Goal: Task Accomplishment & Management: Use online tool/utility

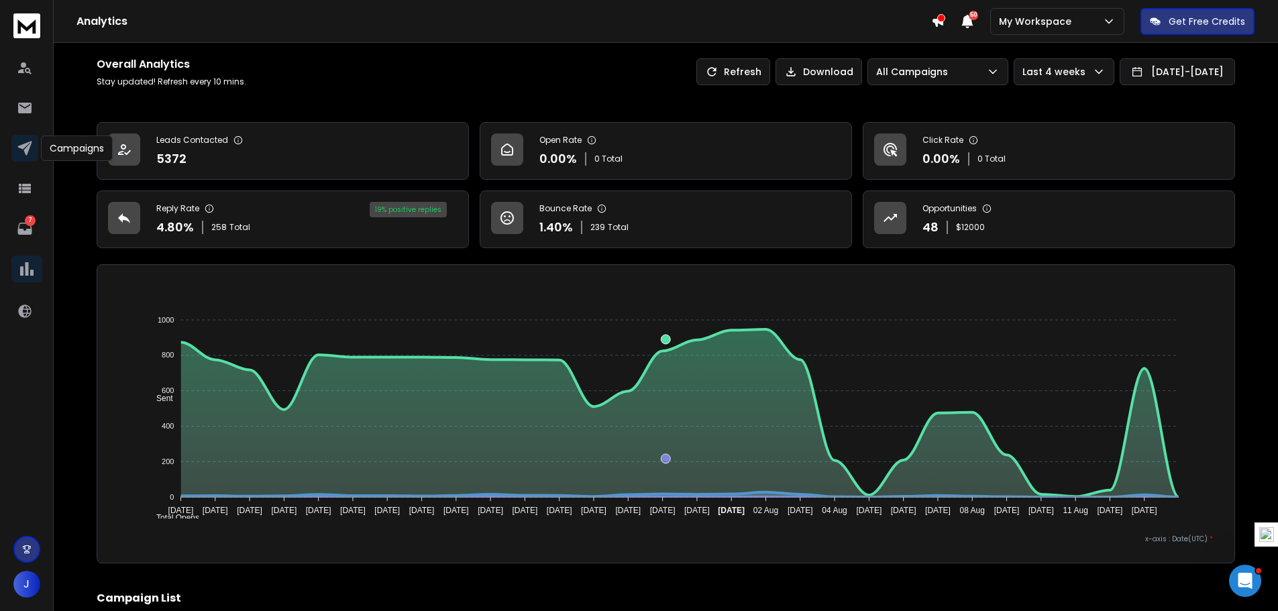
click at [21, 148] on icon at bounding box center [24, 148] width 14 height 14
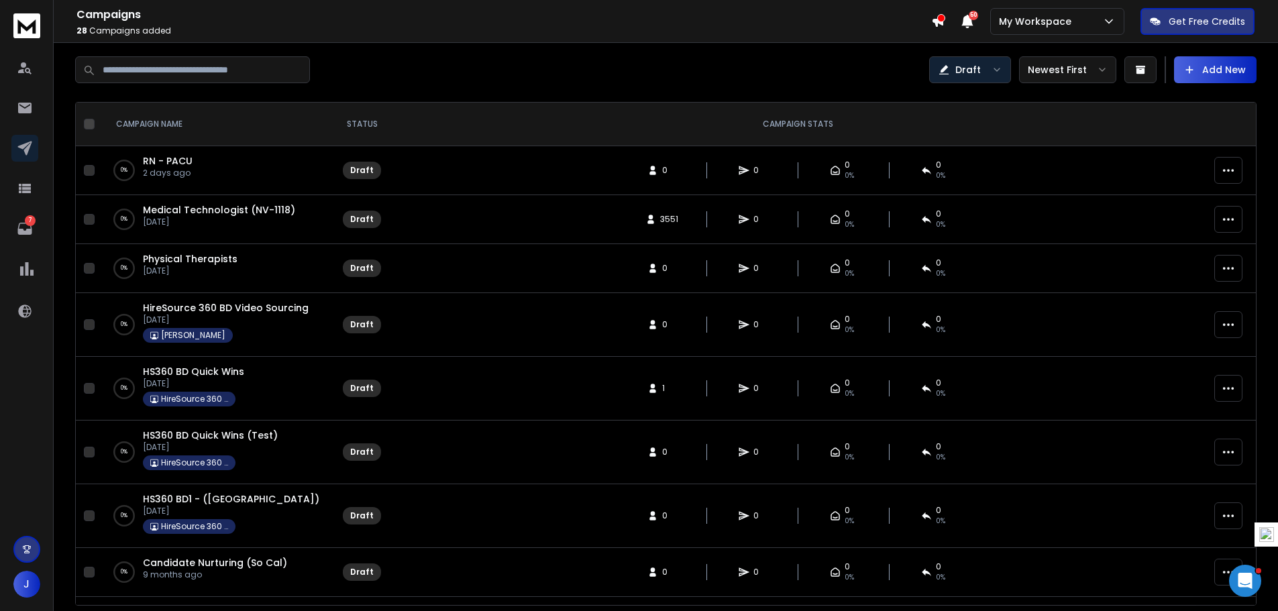
click at [1003, 66] on icon "button" at bounding box center [997, 69] width 11 height 11
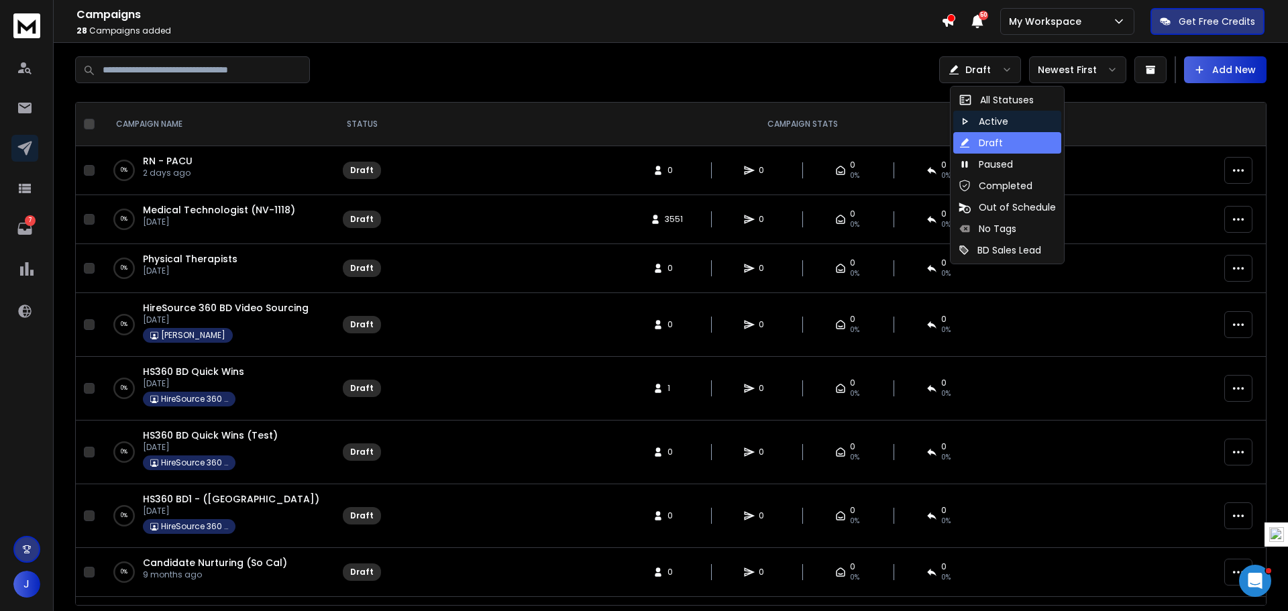
click at [987, 126] on div "Active" at bounding box center [984, 121] width 50 height 13
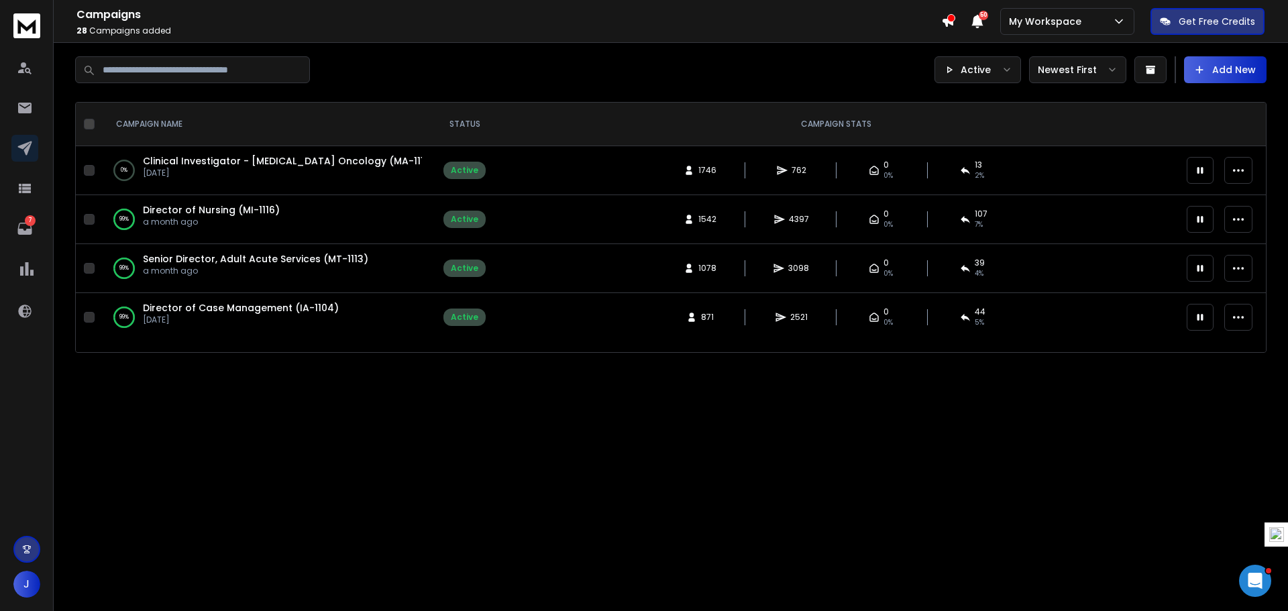
click at [244, 160] on span "Clinical Investigator - [MEDICAL_DATA] Oncology (MA-1117)" at bounding box center [289, 160] width 292 height 13
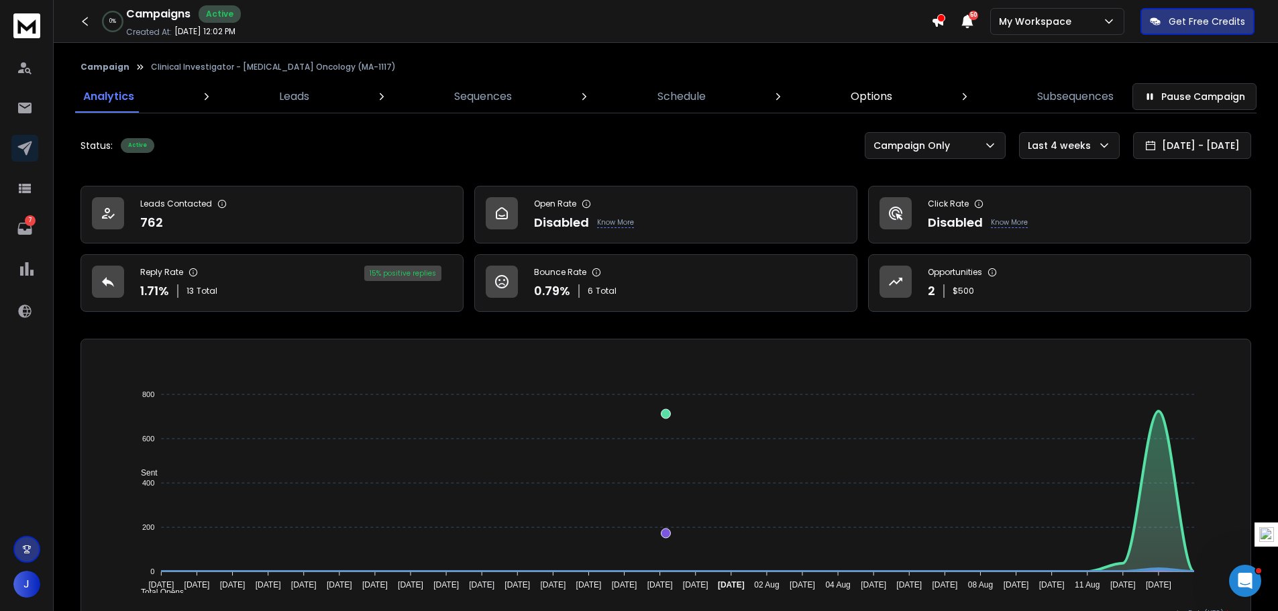
click at [882, 94] on p "Options" at bounding box center [872, 97] width 42 height 16
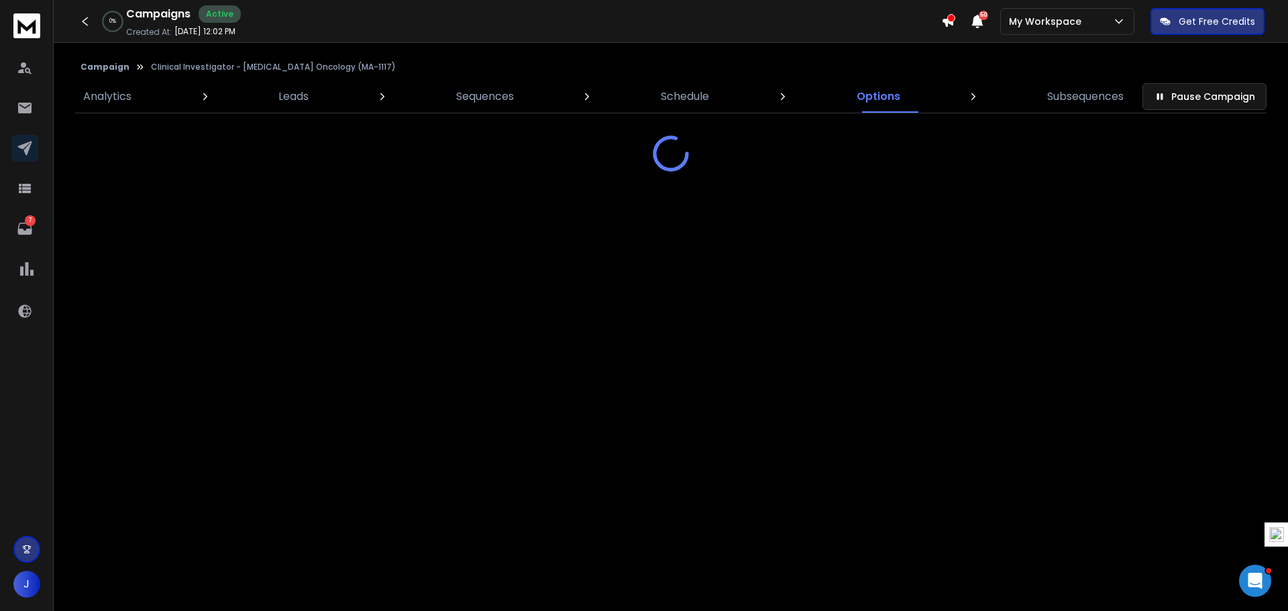
select select "*"
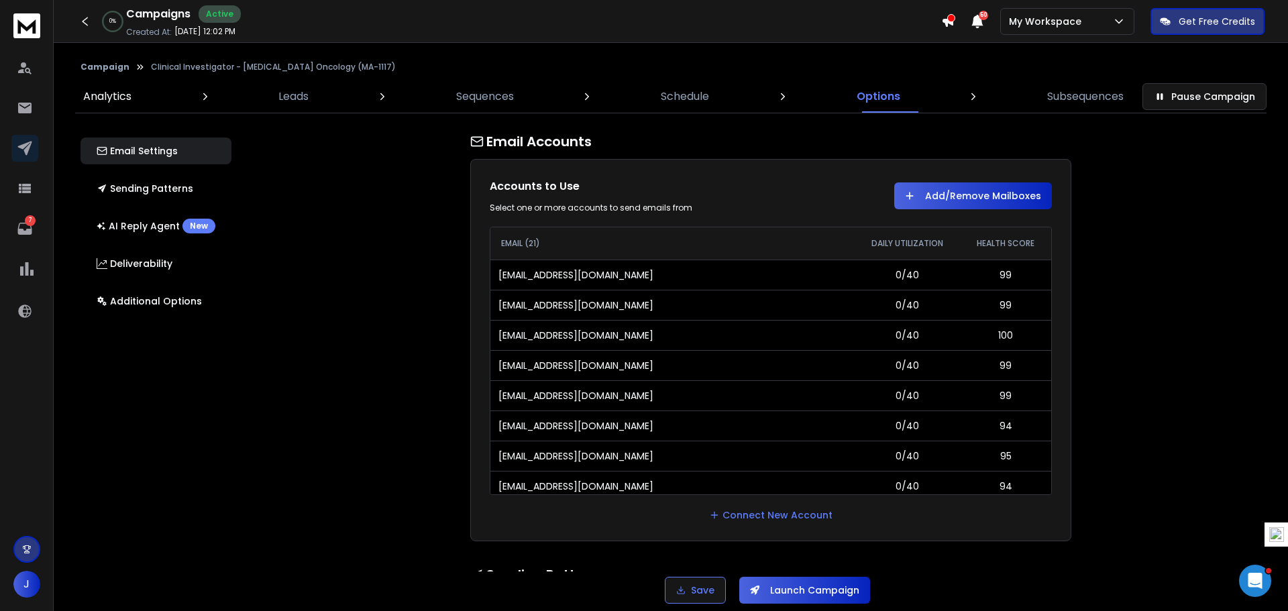
click at [113, 99] on p "Analytics" at bounding box center [107, 97] width 48 height 16
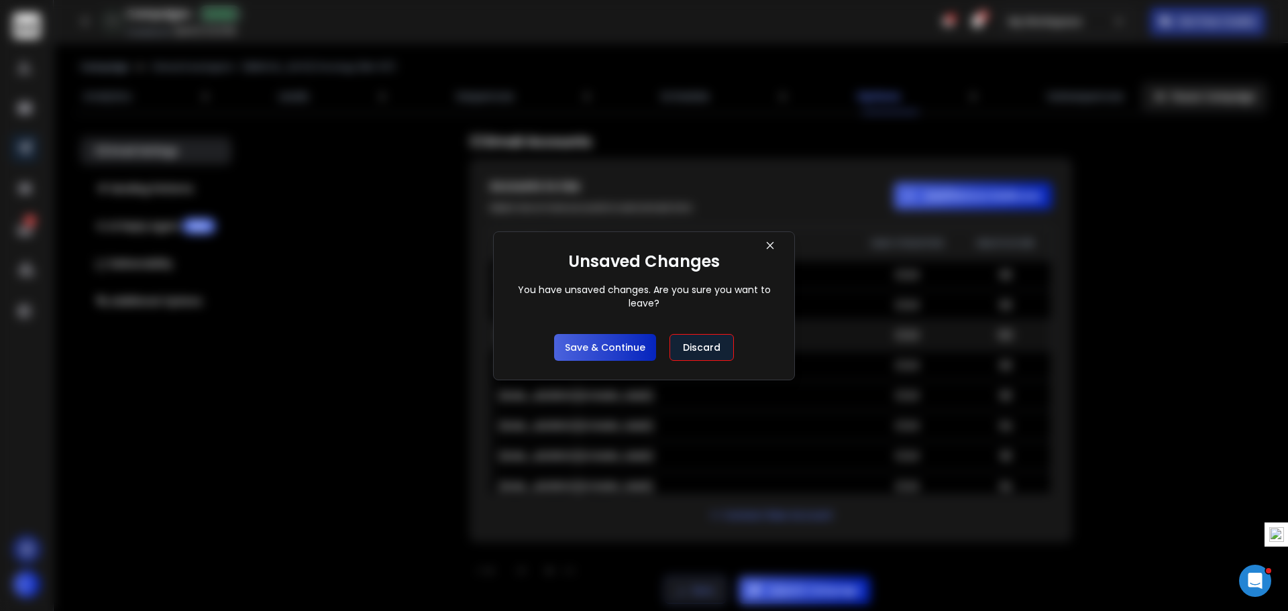
click at [700, 346] on button "Discard" at bounding box center [702, 347] width 64 height 27
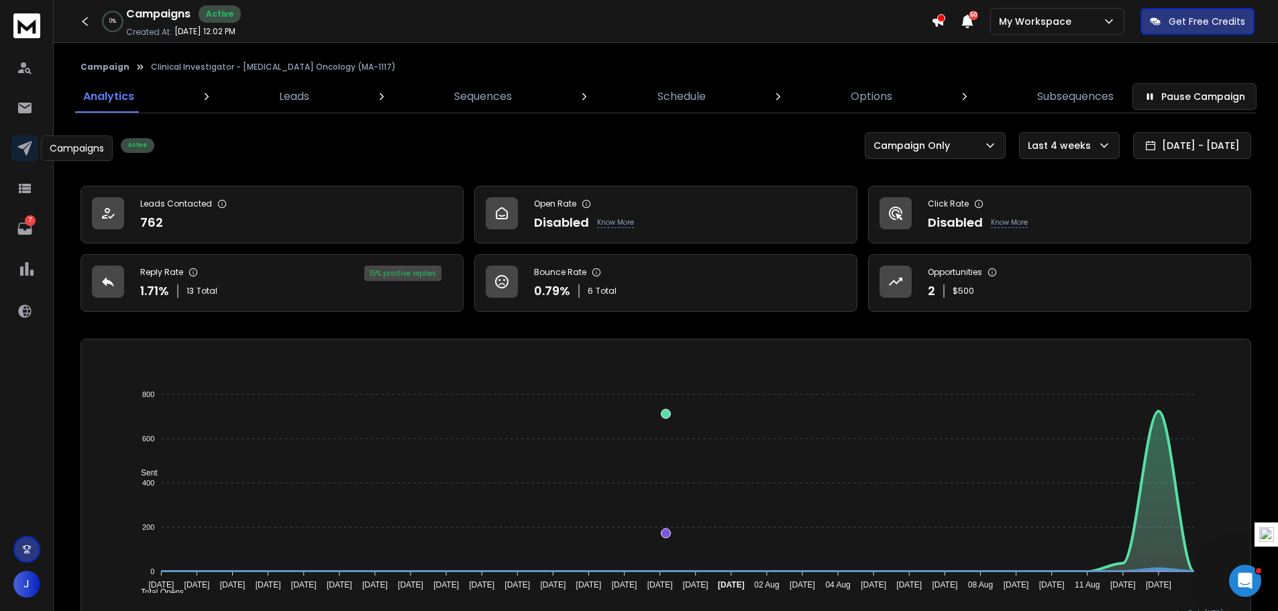
click at [24, 150] on icon at bounding box center [24, 148] width 14 height 14
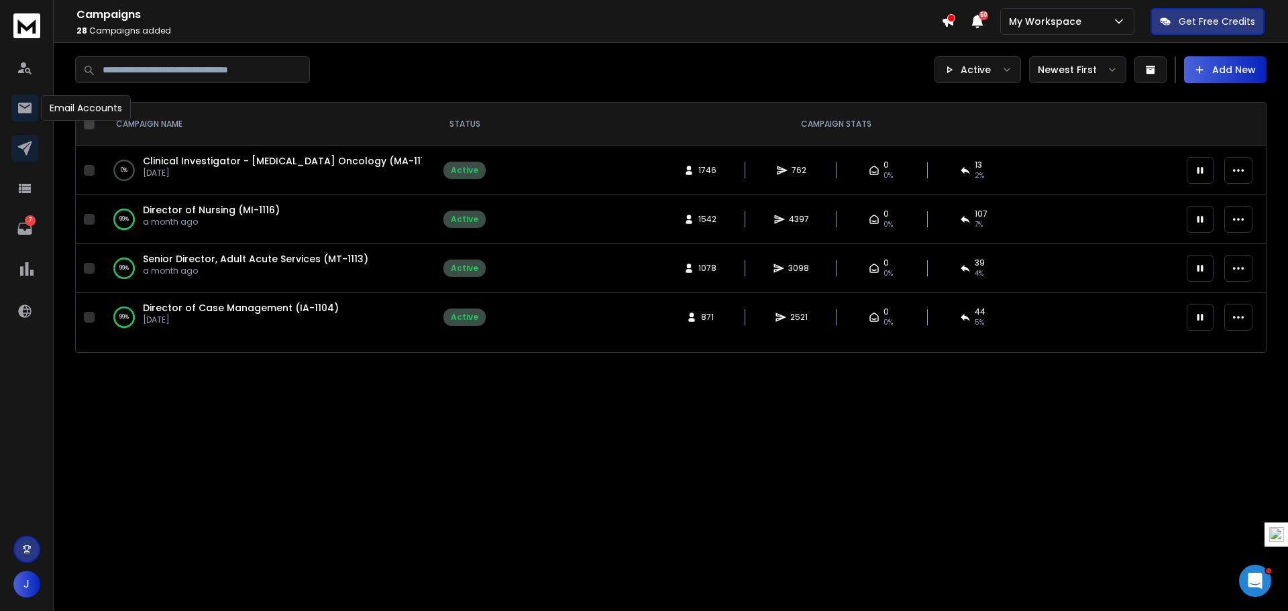
click at [28, 107] on icon at bounding box center [24, 108] width 13 height 11
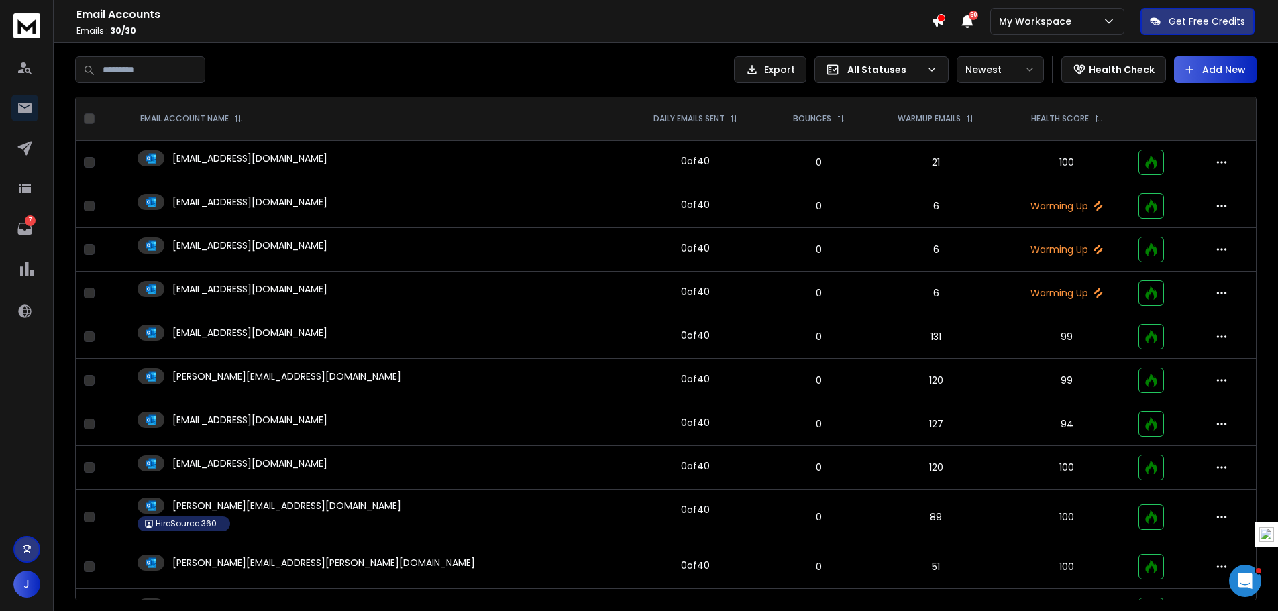
click at [202, 165] on div "[EMAIL_ADDRESS][DOMAIN_NAME]" at bounding box center [233, 158] width 190 height 16
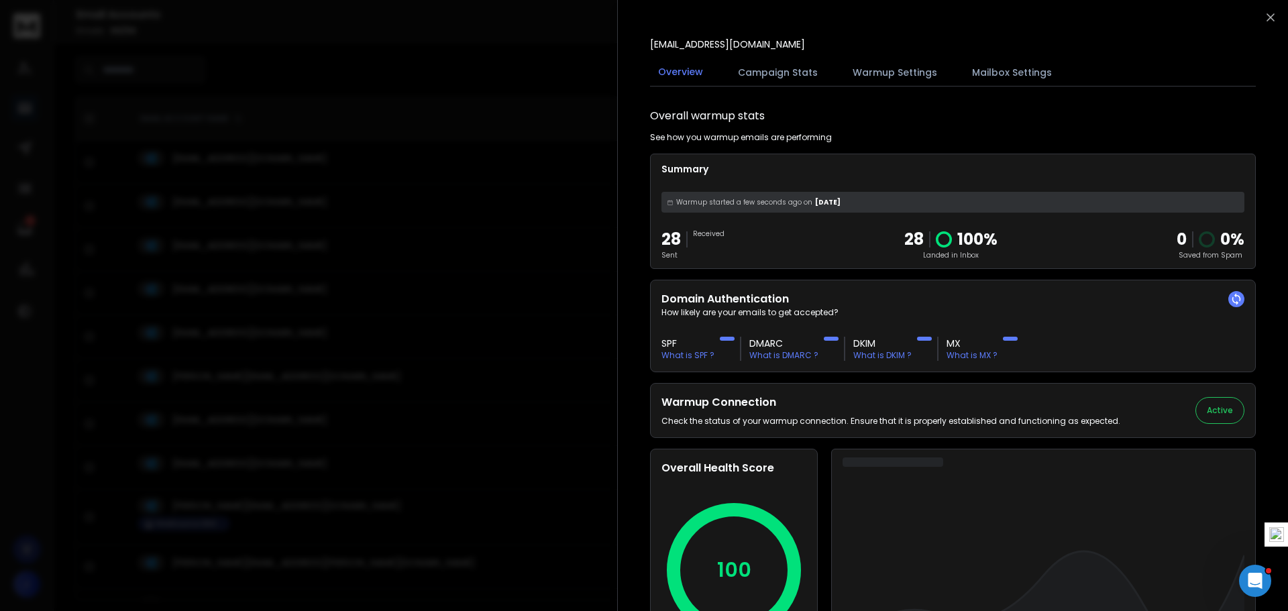
click at [754, 66] on button "Campaign Stats" at bounding box center [778, 73] width 96 height 30
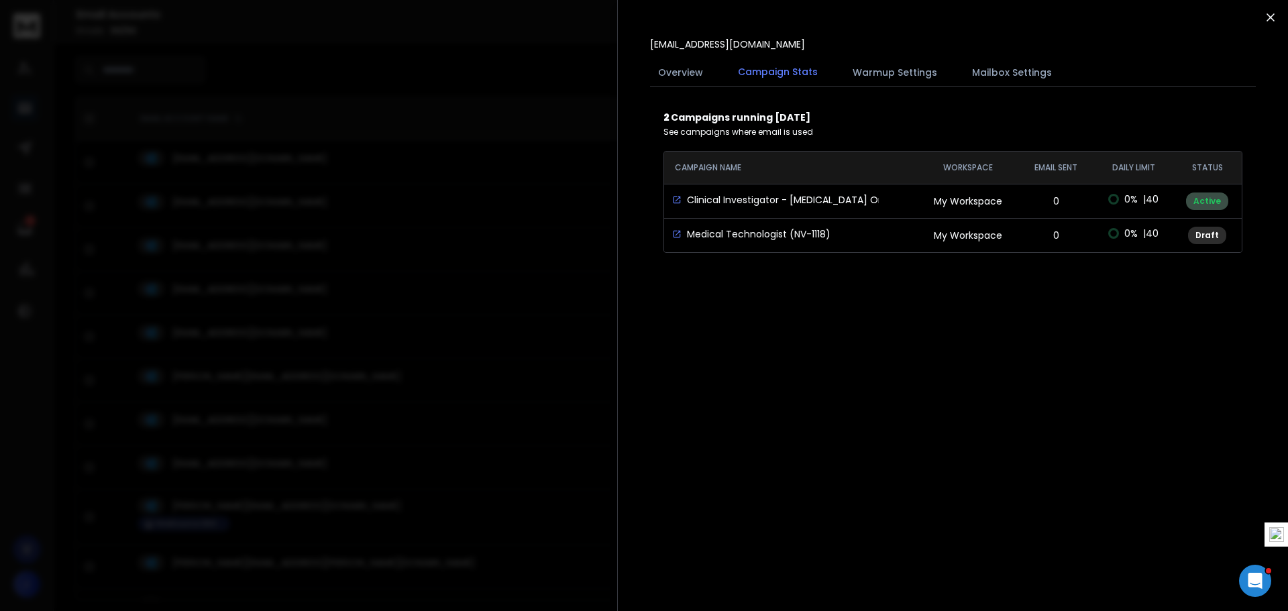
click at [1266, 13] on icon "button" at bounding box center [1270, 17] width 13 height 13
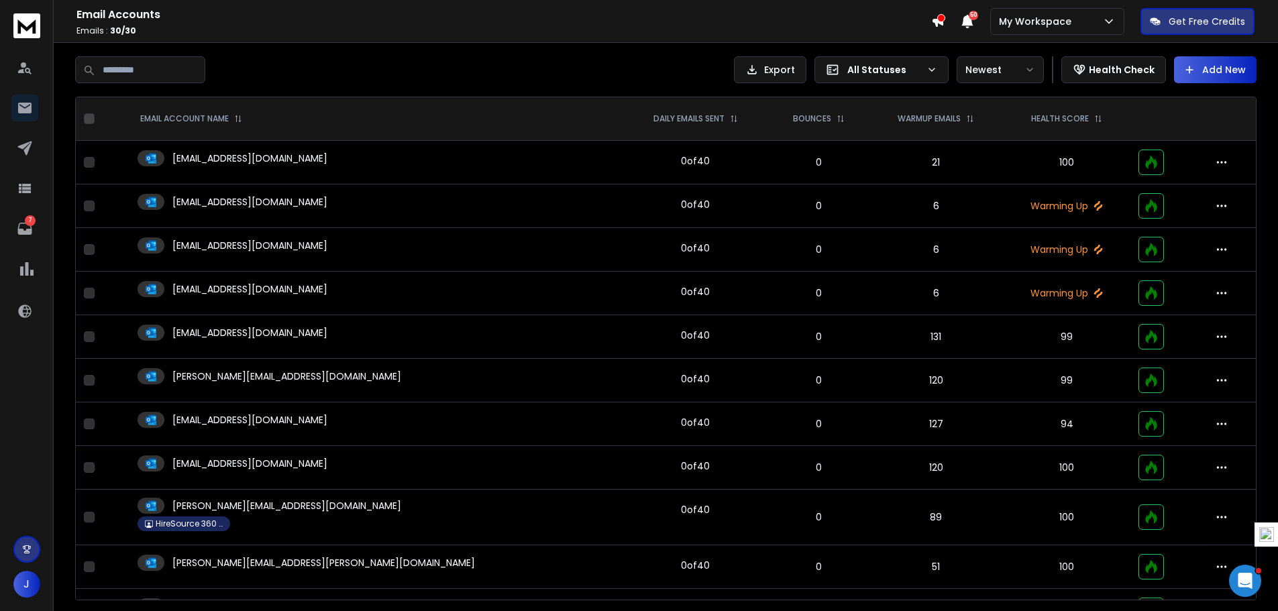
click at [214, 203] on p "[EMAIL_ADDRESS][DOMAIN_NAME]" at bounding box center [249, 201] width 155 height 13
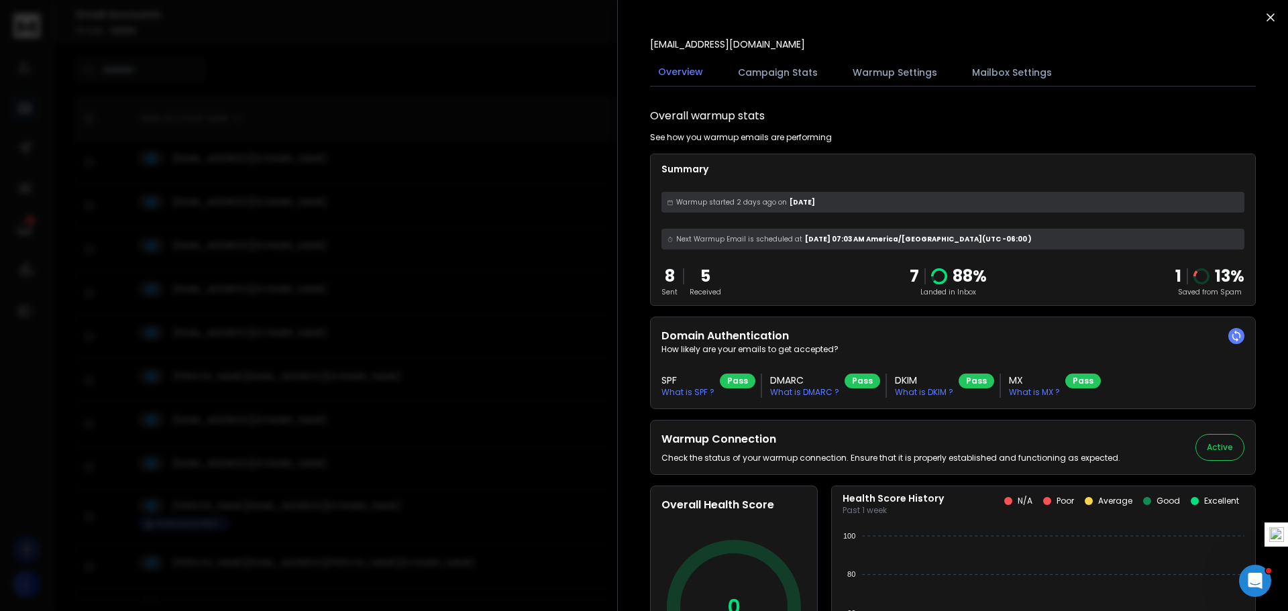
click at [1268, 15] on icon "button" at bounding box center [1270, 17] width 13 height 13
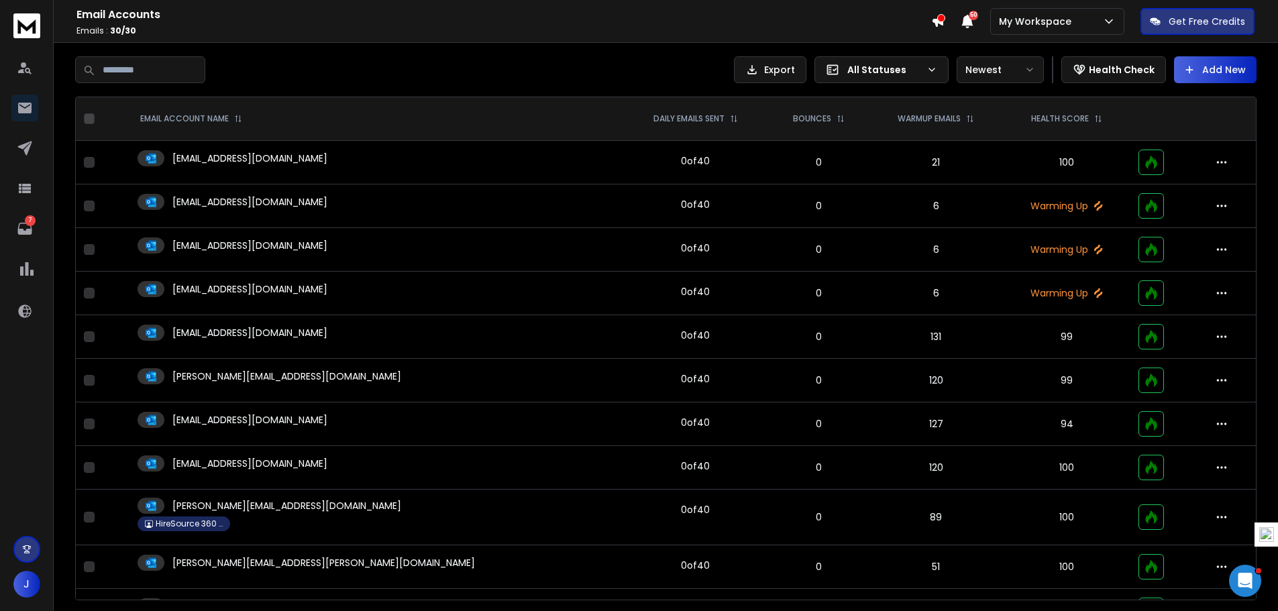
click at [213, 246] on p "[EMAIL_ADDRESS][DOMAIN_NAME]" at bounding box center [249, 245] width 155 height 13
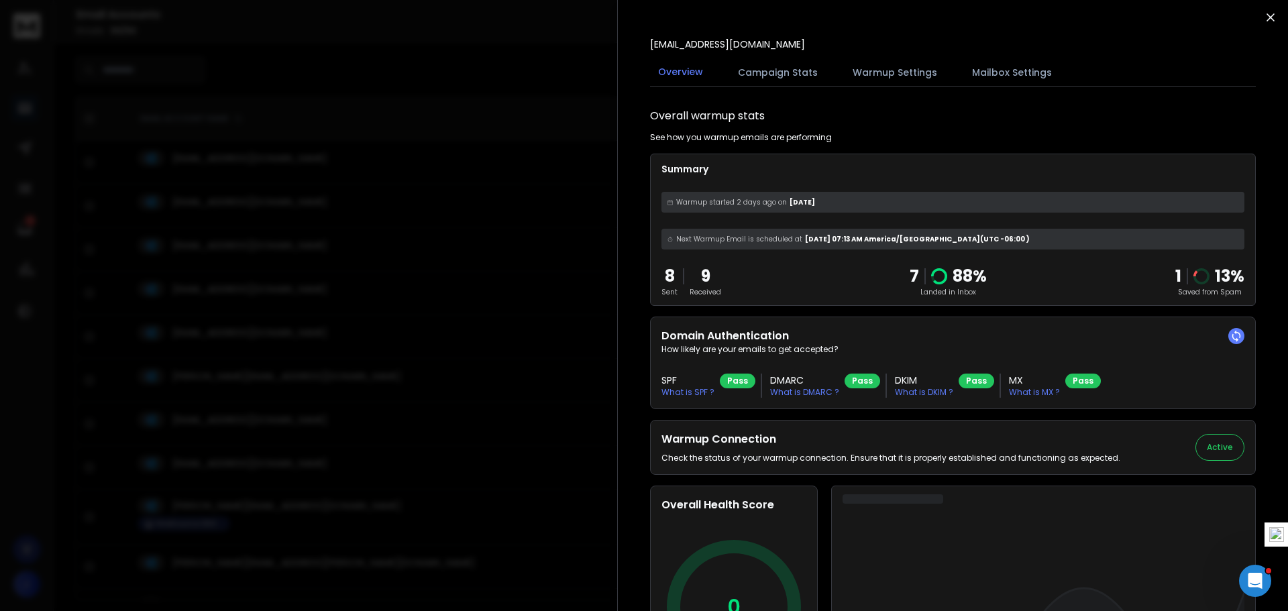
click at [1269, 11] on icon "button" at bounding box center [1270, 17] width 13 height 13
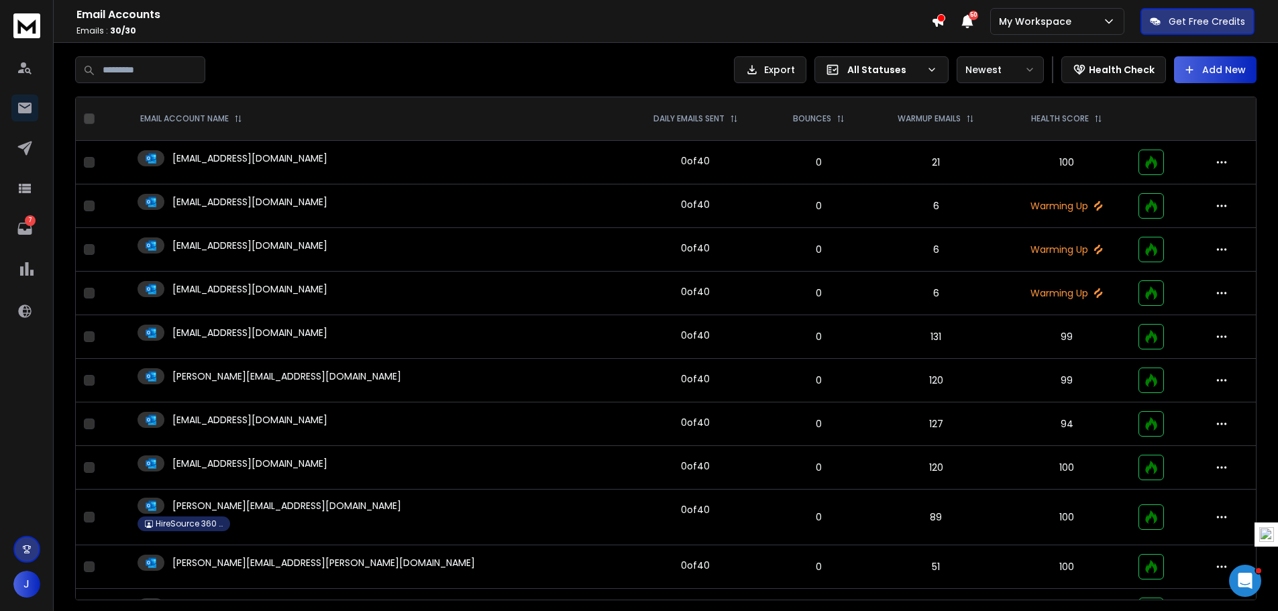
click at [237, 291] on p "[EMAIL_ADDRESS][DOMAIN_NAME]" at bounding box center [249, 289] width 155 height 13
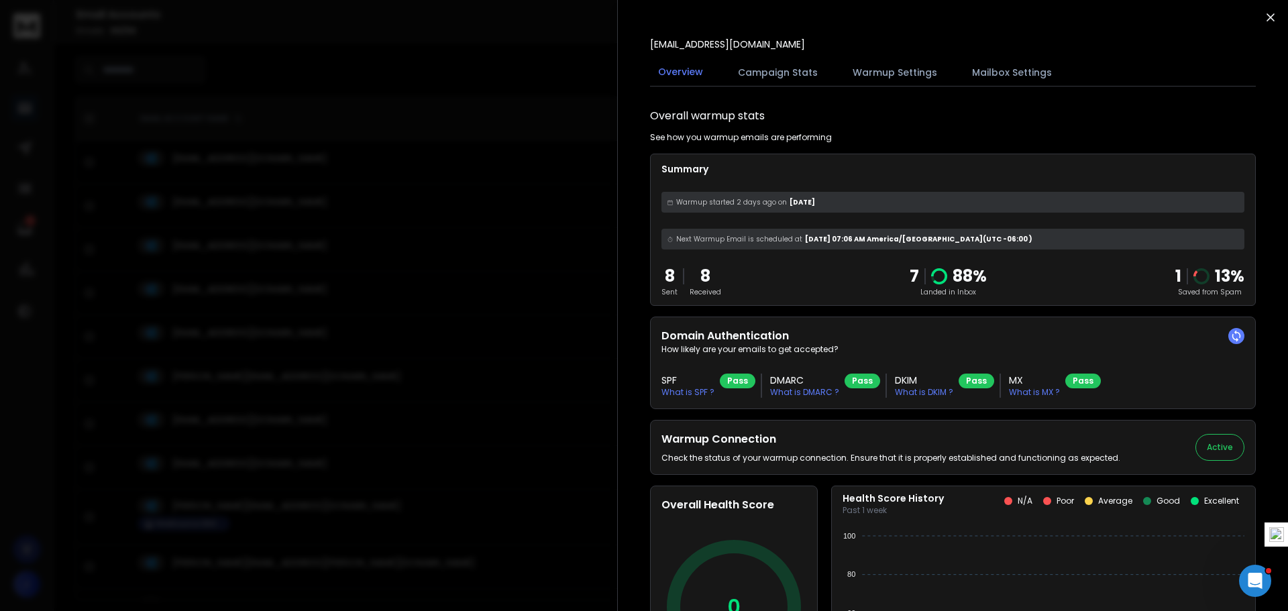
click at [1268, 16] on icon "button" at bounding box center [1271, 17] width 7 height 7
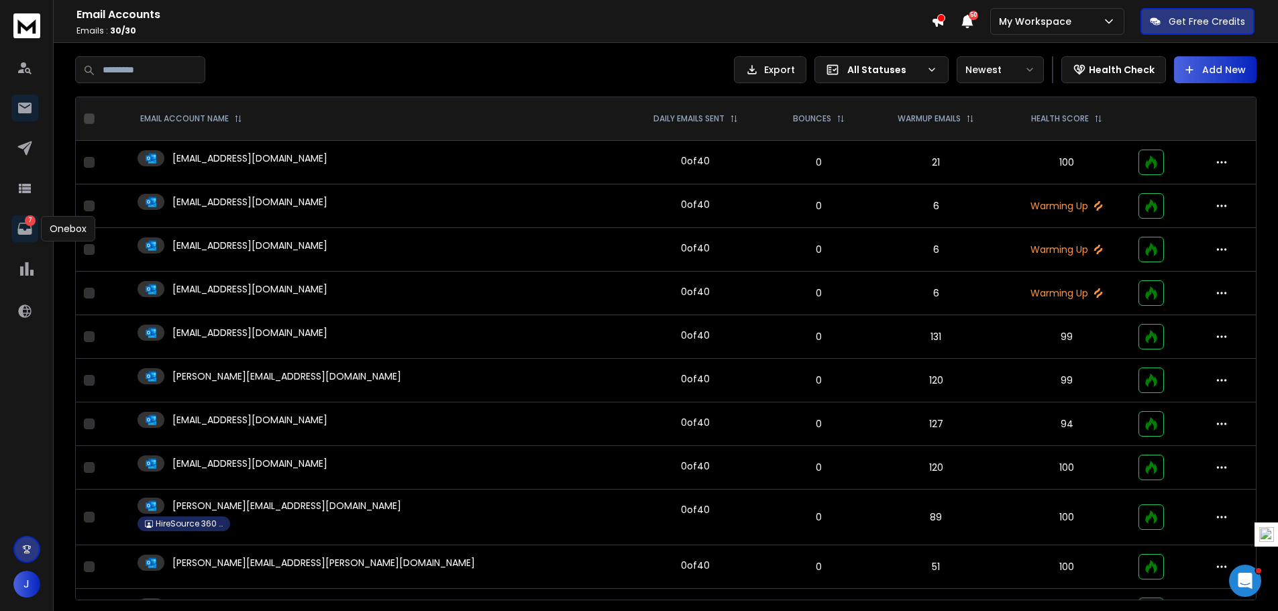
click at [19, 226] on icon at bounding box center [24, 229] width 14 height 12
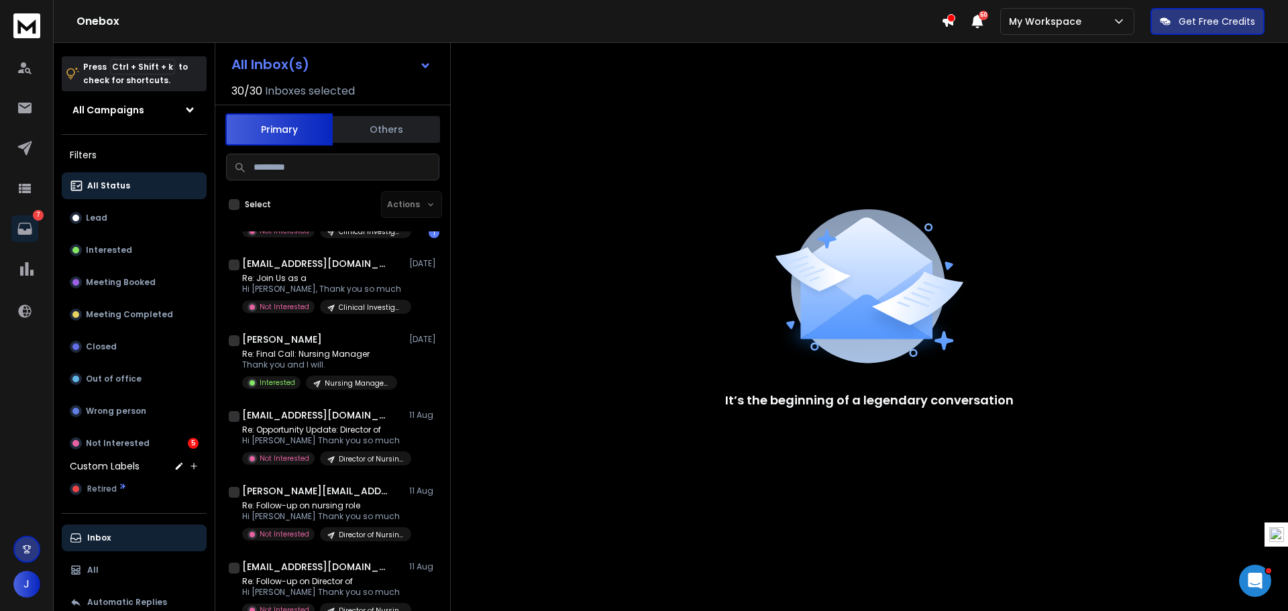
scroll to position [918, 0]
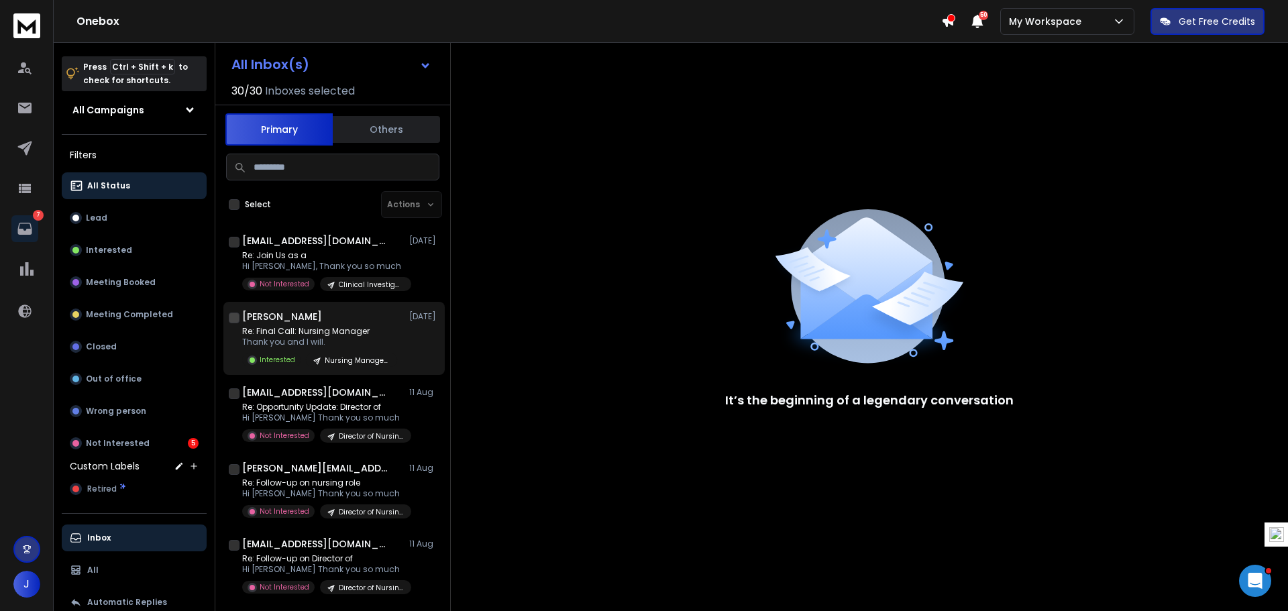
click at [287, 334] on p "Re: Final Call: Nursing Manager" at bounding box center [319, 331] width 155 height 11
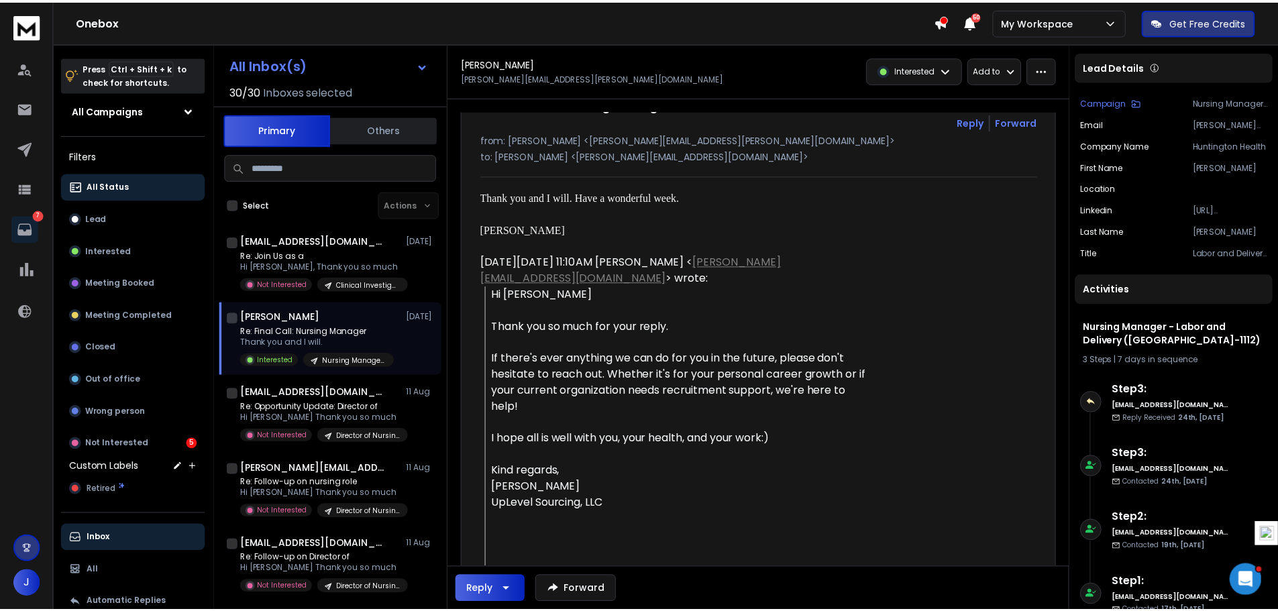
scroll to position [0, 0]
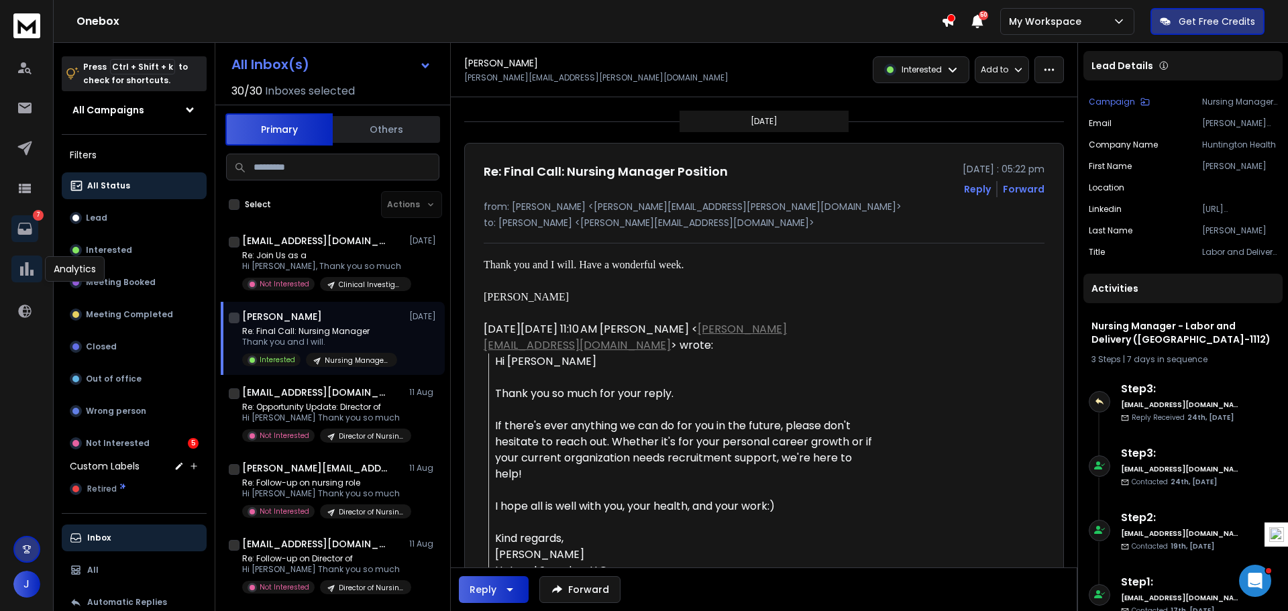
click at [19, 268] on icon at bounding box center [27, 269] width 20 height 20
